Goal: Task Accomplishment & Management: Use online tool/utility

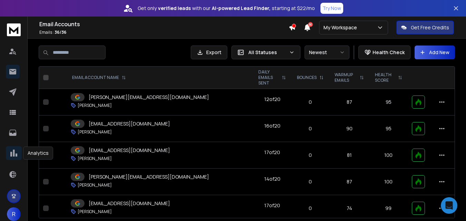
click at [14, 153] on icon at bounding box center [13, 153] width 7 height 7
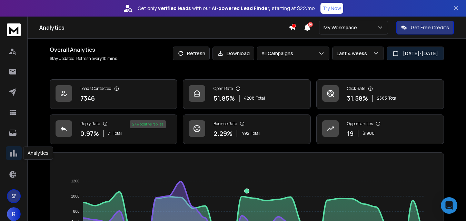
click at [422, 54] on button "[DATE] - [DATE]" at bounding box center [415, 54] width 57 height 14
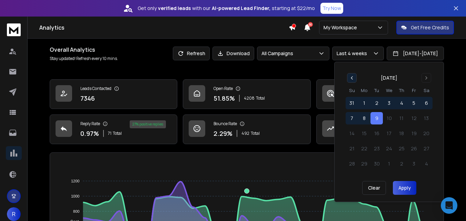
click at [351, 76] on icon "Go to previous month" at bounding box center [352, 78] width 6 height 6
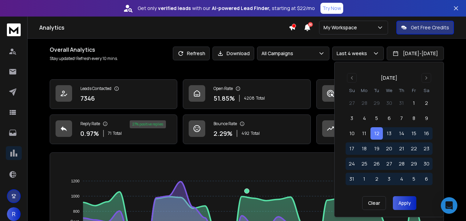
click at [426, 133] on button "16" at bounding box center [426, 133] width 12 height 12
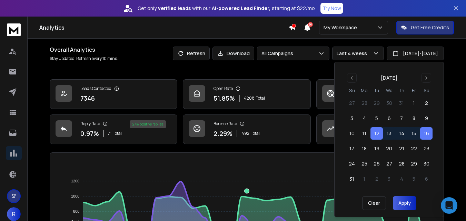
click at [426, 133] on button "16" at bounding box center [426, 133] width 12 height 12
click at [413, 148] on button "22" at bounding box center [414, 149] width 12 height 12
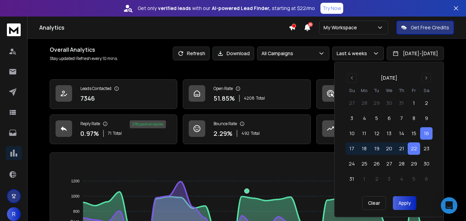
click at [404, 202] on button "Apply" at bounding box center [404, 203] width 23 height 14
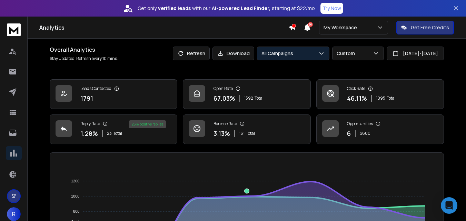
click at [318, 54] on icon at bounding box center [321, 53] width 7 height 7
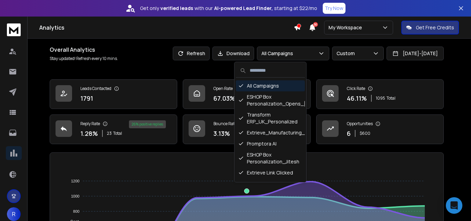
click at [242, 86] on icon at bounding box center [241, 86] width 6 height 6
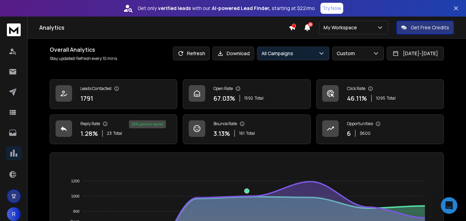
click at [318, 53] on icon at bounding box center [321, 53] width 7 height 7
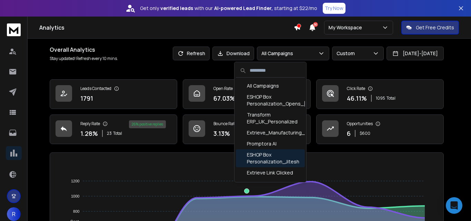
click at [261, 164] on div "ESHOP Box Personalization_Jitesh" at bounding box center [270, 158] width 69 height 18
